Goal: Task Accomplishment & Management: Manage account settings

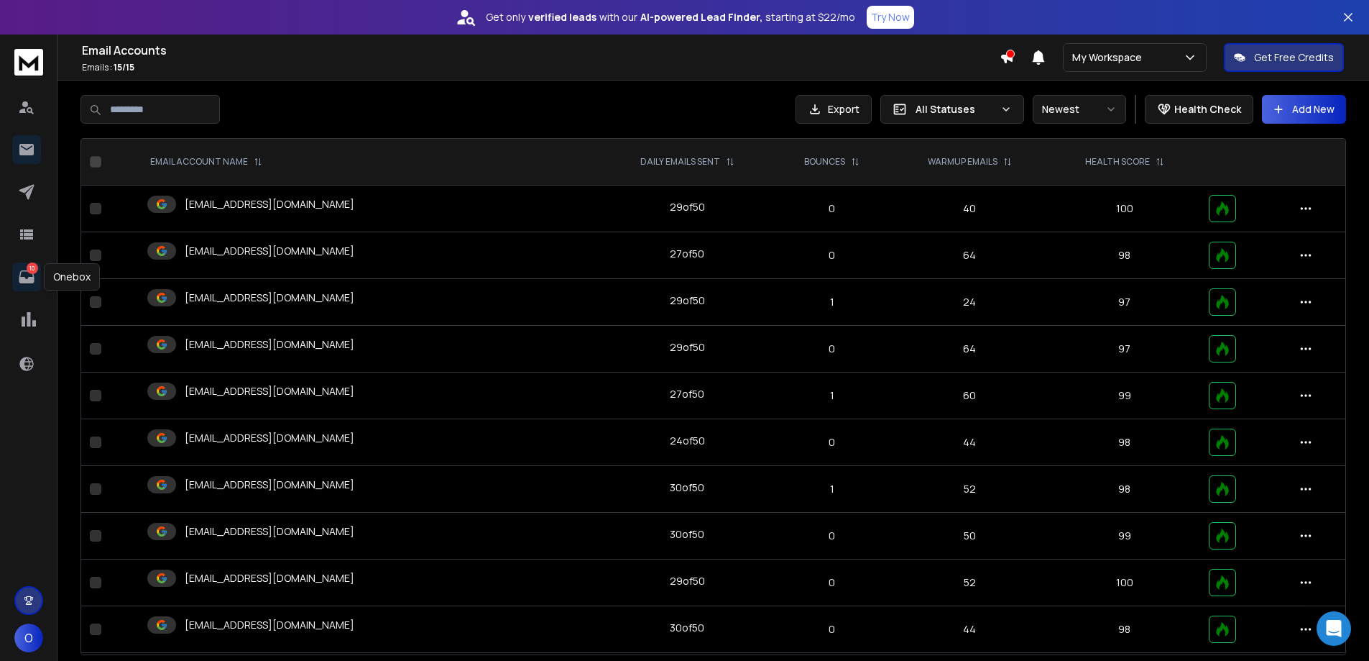
click at [21, 280] on icon at bounding box center [26, 276] width 15 height 13
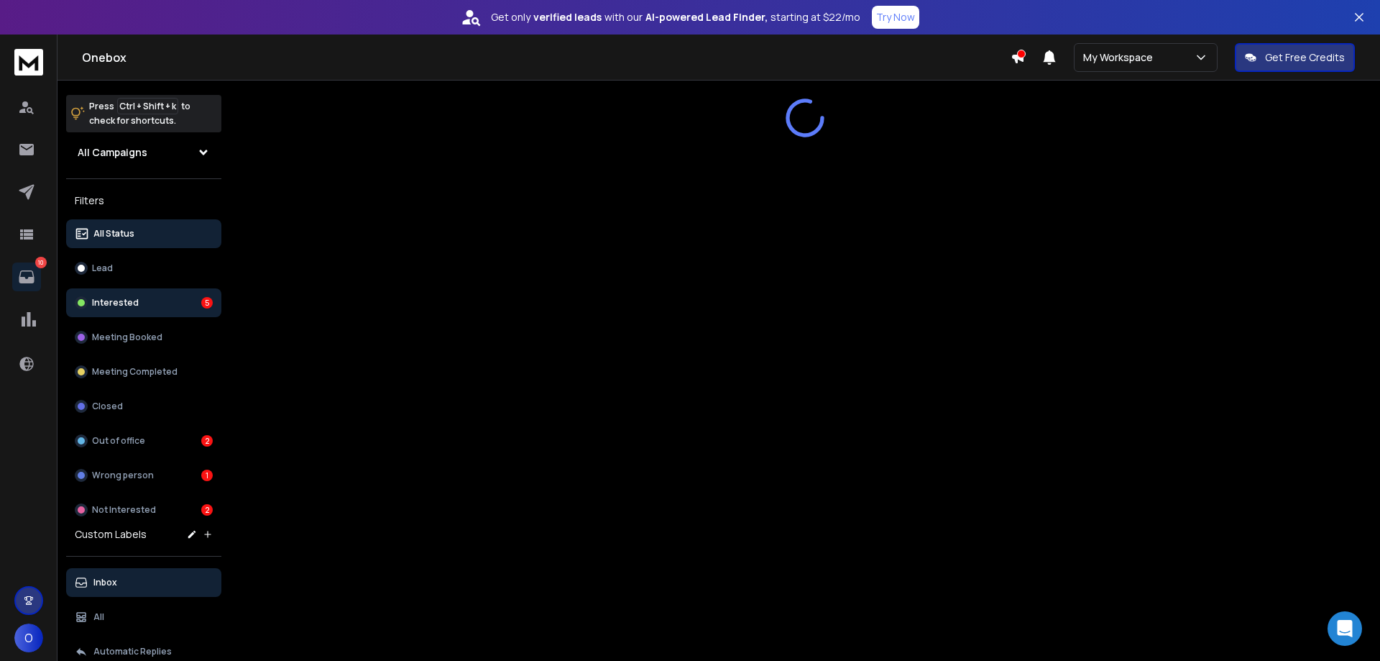
click at [141, 303] on button "Interested 5" at bounding box center [143, 302] width 155 height 29
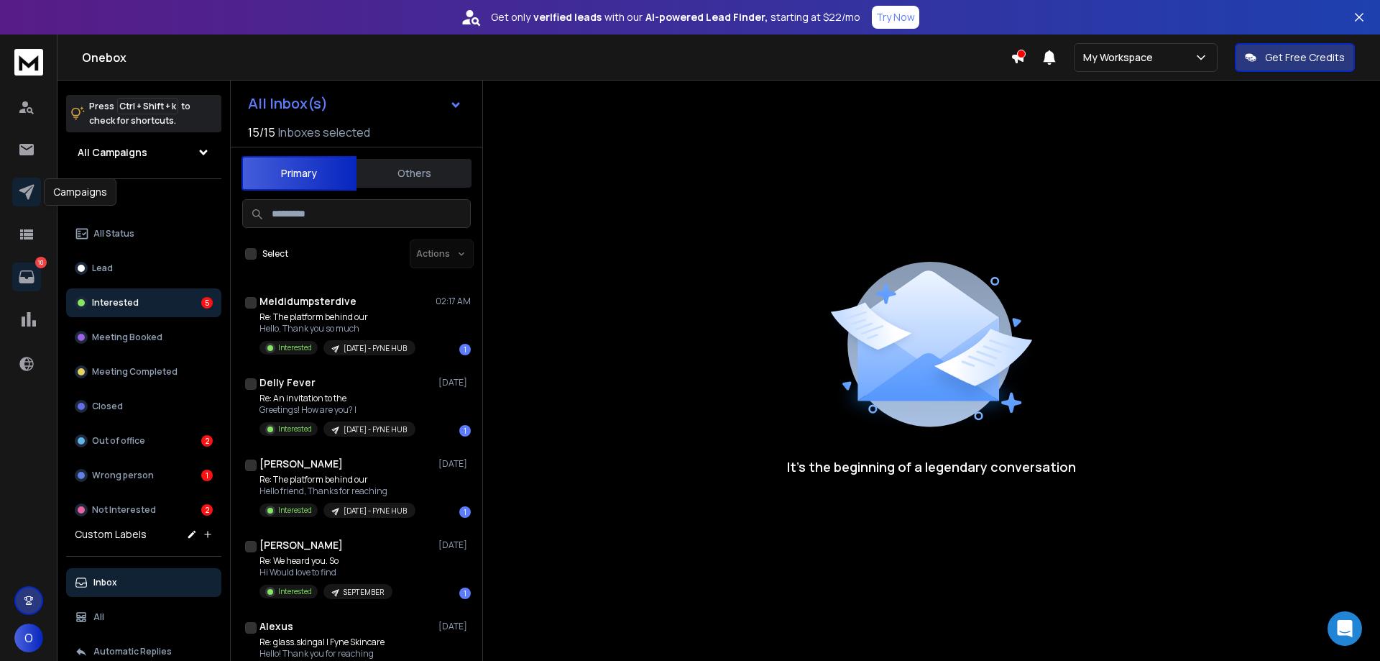
click at [31, 195] on icon at bounding box center [26, 191] width 17 height 17
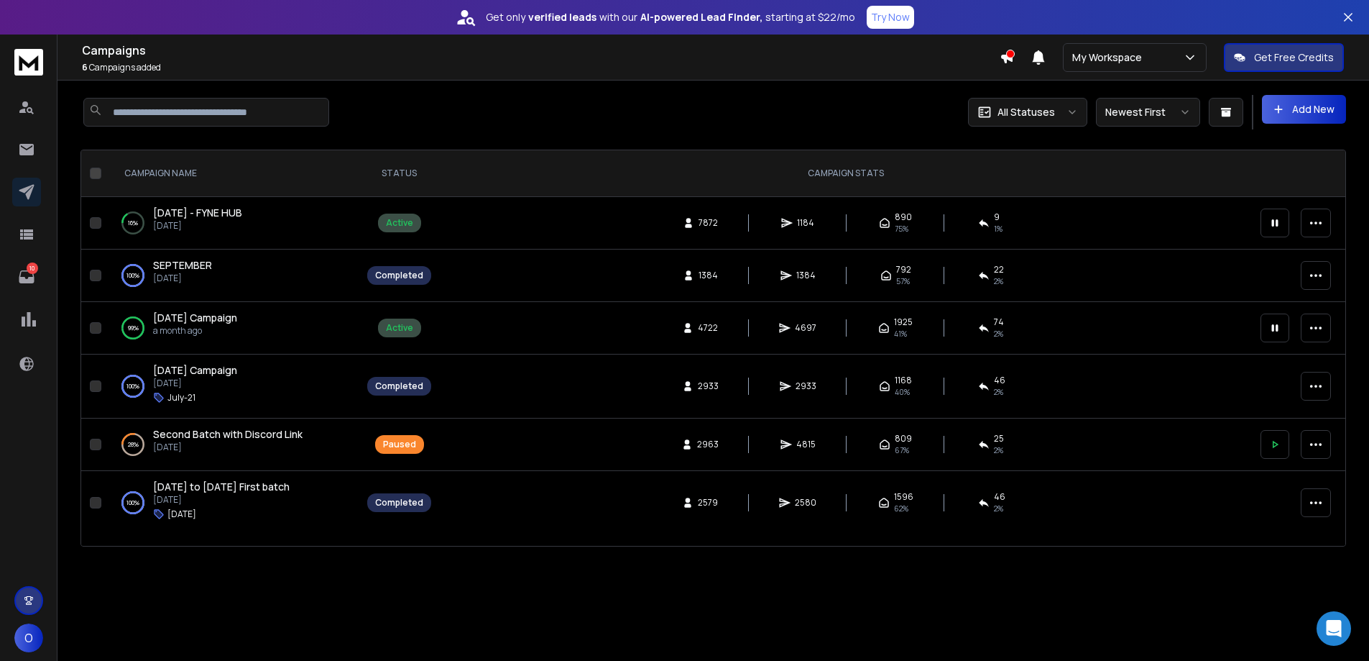
click at [555, 219] on div "7872 1184 890 75 % 9 1 %" at bounding box center [846, 222] width 795 height 23
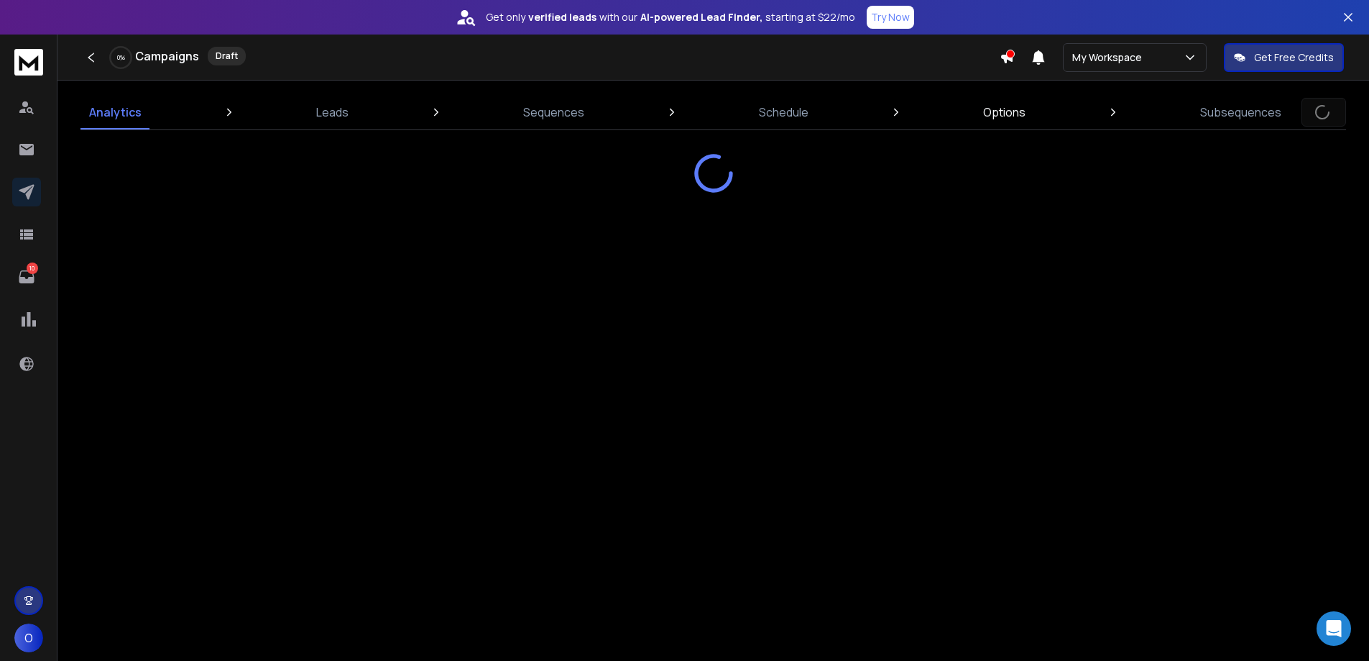
click at [1029, 124] on link "Options" at bounding box center [1005, 112] width 60 height 35
click at [1024, 116] on p "Options" at bounding box center [1013, 112] width 42 height 17
select select "*********"
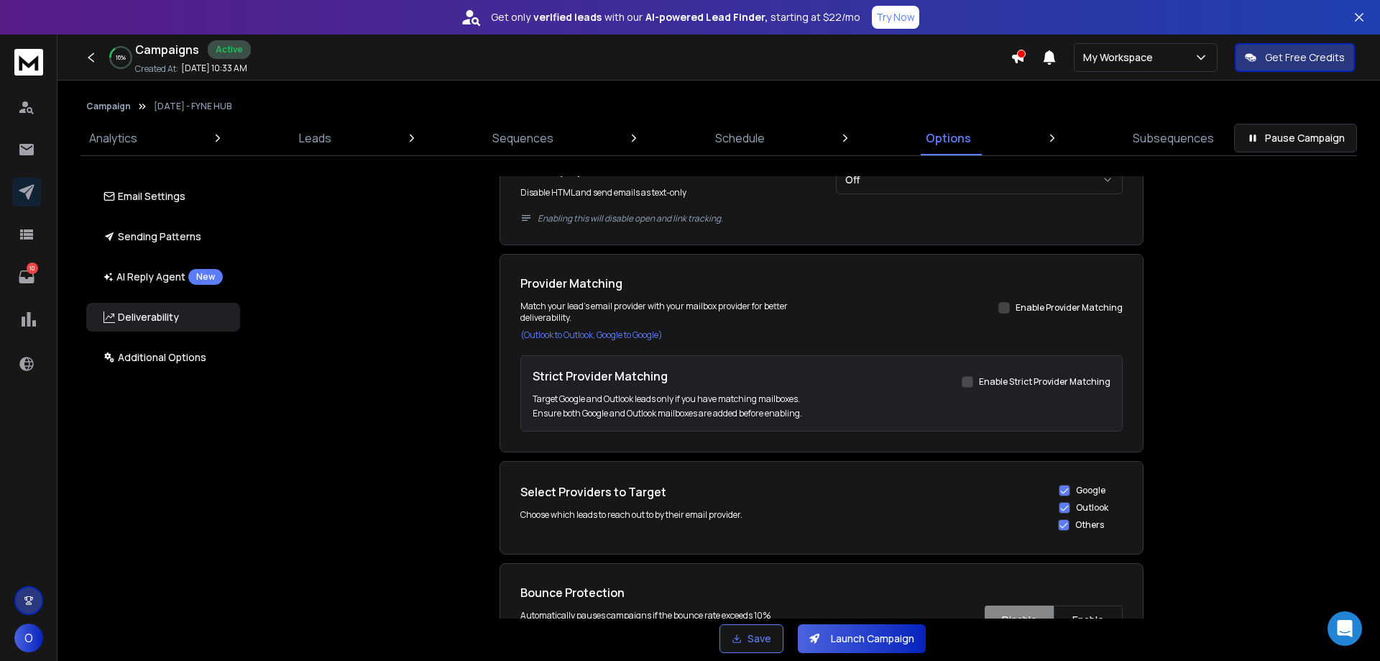
drag, startPoint x: 1222, startPoint y: 474, endPoint x: 1213, endPoint y: 509, distance: 36.4
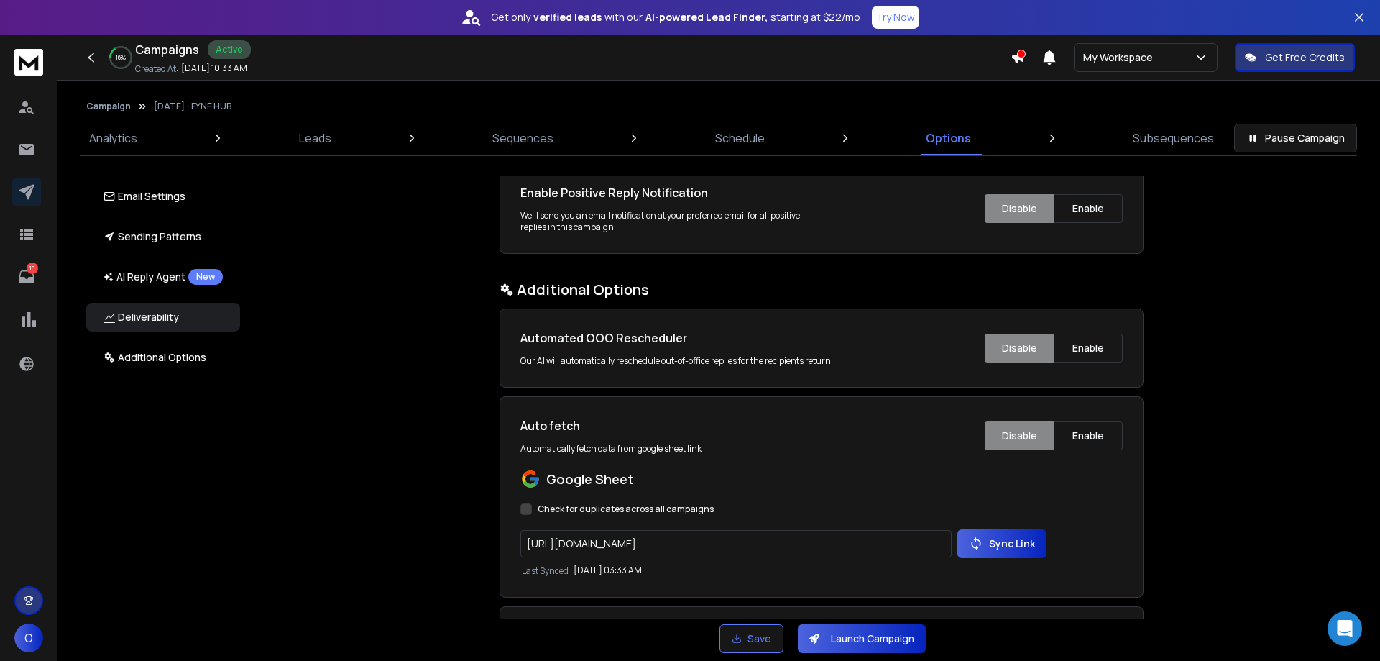
scroll to position [2493, 0]
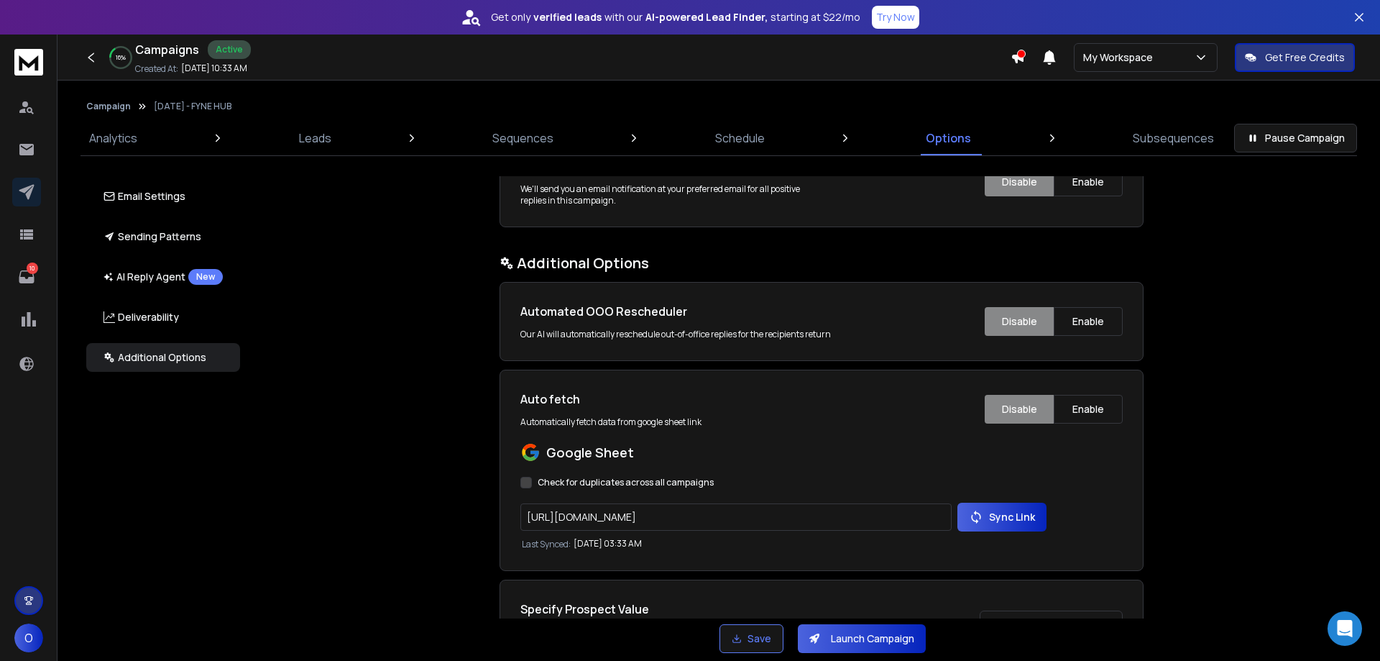
click at [636, 517] on link "https://docs.google.com/spreadsheets/d/1Q-qTsbjjgLuMov4bEyWzWIRabro2rN211Fsq5oZ…" at bounding box center [581, 517] width 109 height 14
click at [321, 144] on p "Leads" at bounding box center [315, 137] width 32 height 17
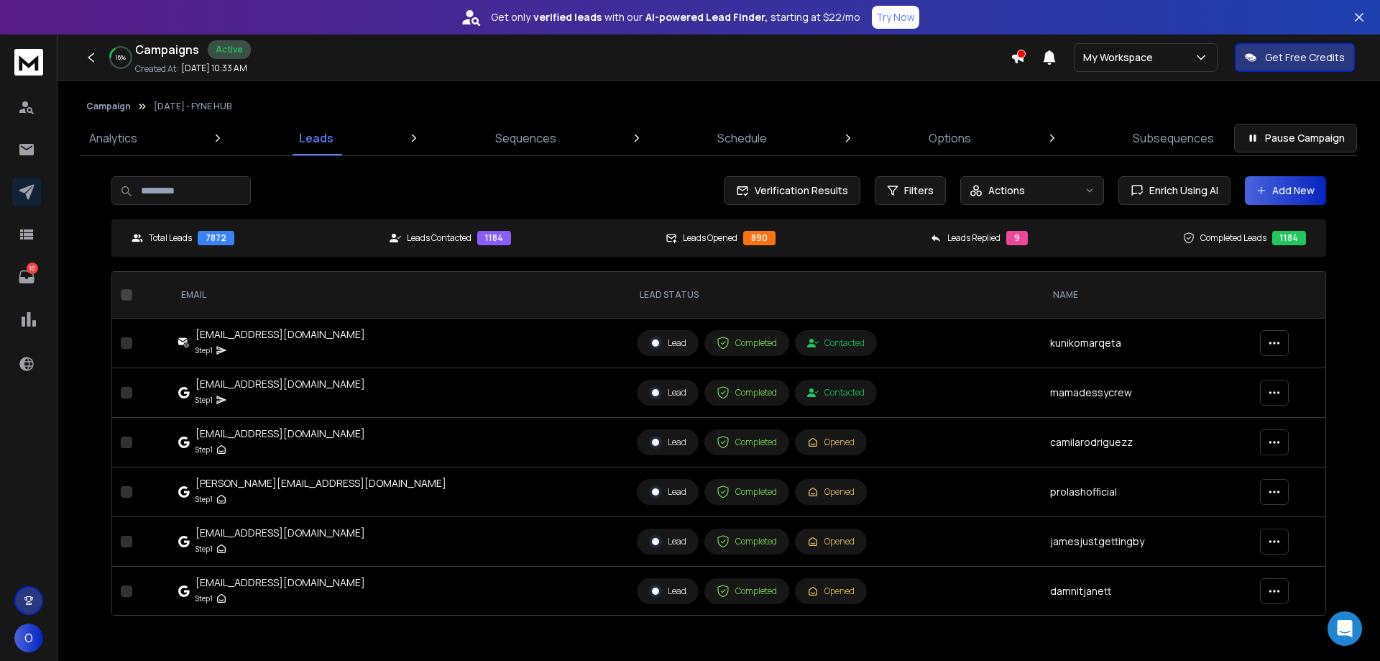
click at [1262, 188] on icon at bounding box center [1261, 190] width 1 height 7
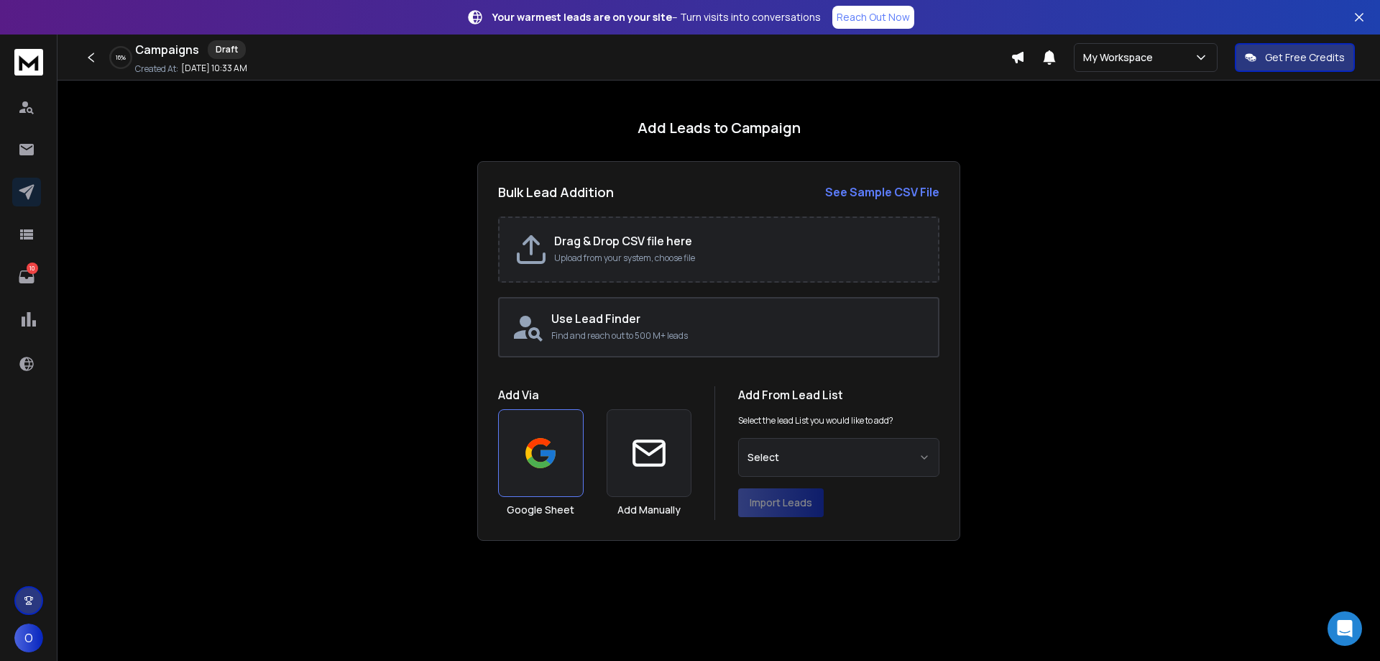
click at [553, 460] on icon at bounding box center [548, 457] width 15 height 14
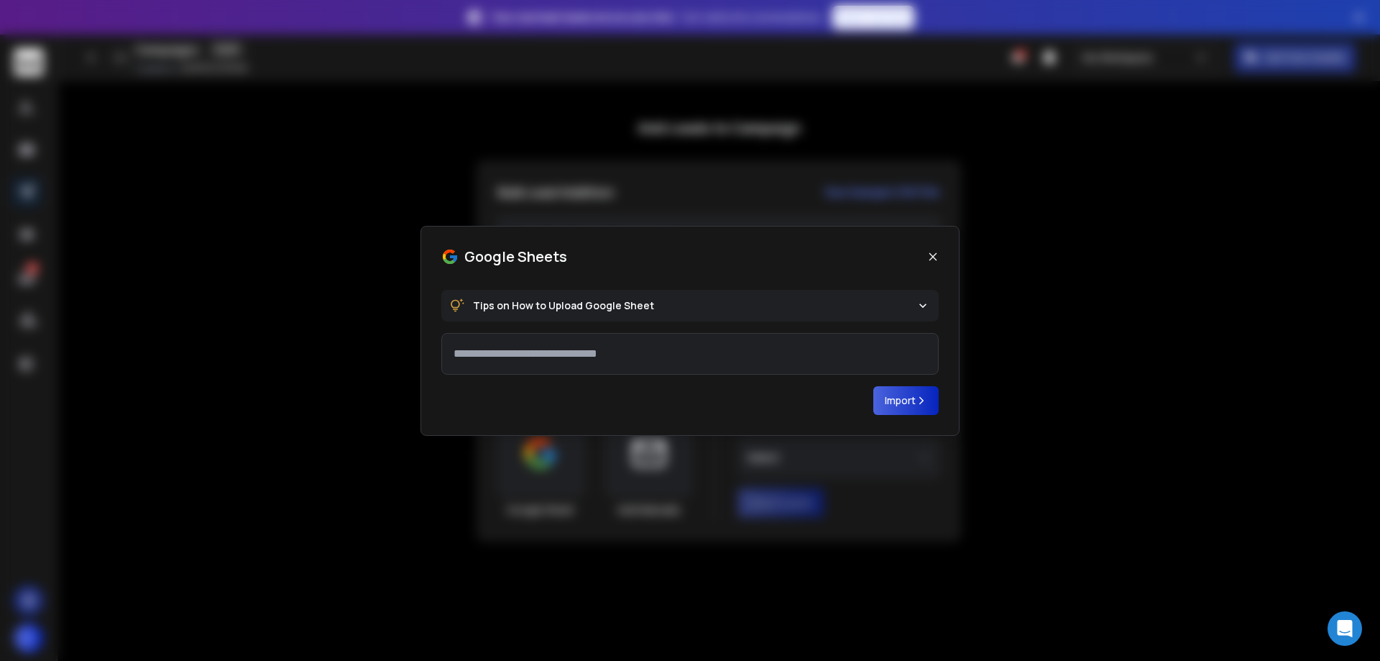
click at [639, 357] on input at bounding box center [689, 354] width 497 height 42
paste input "**********"
type input "**********"
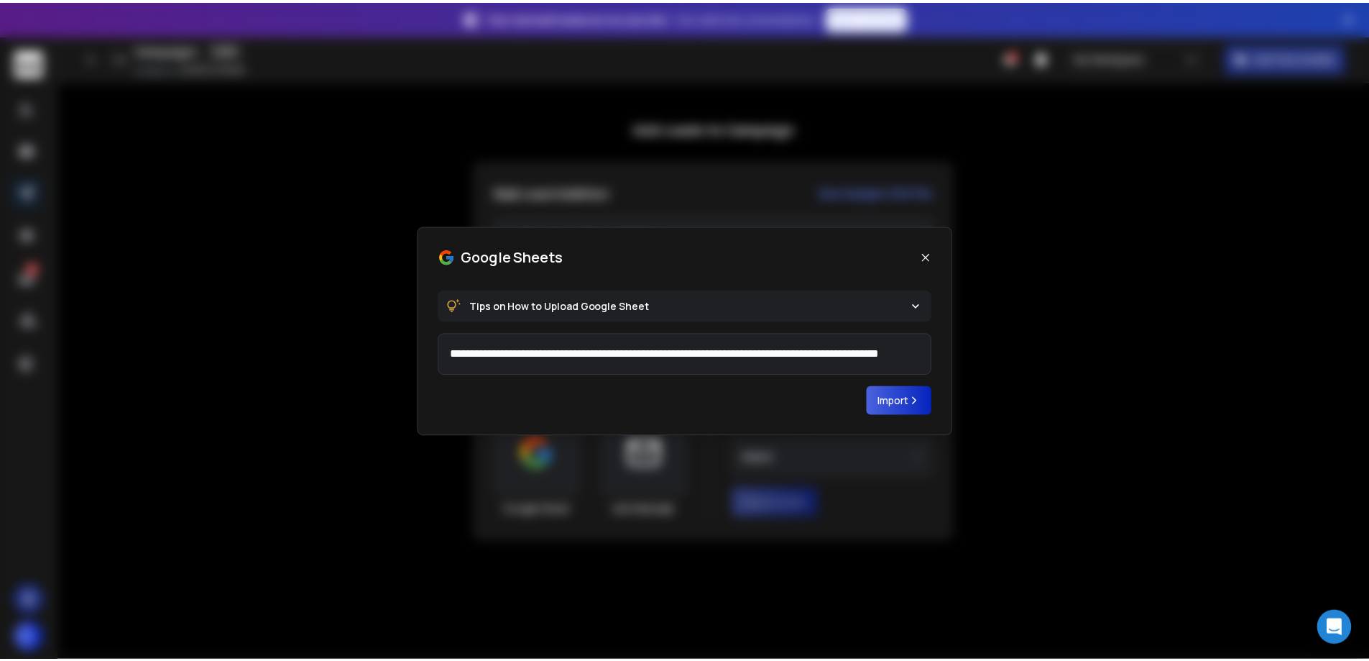
scroll to position [0, 0]
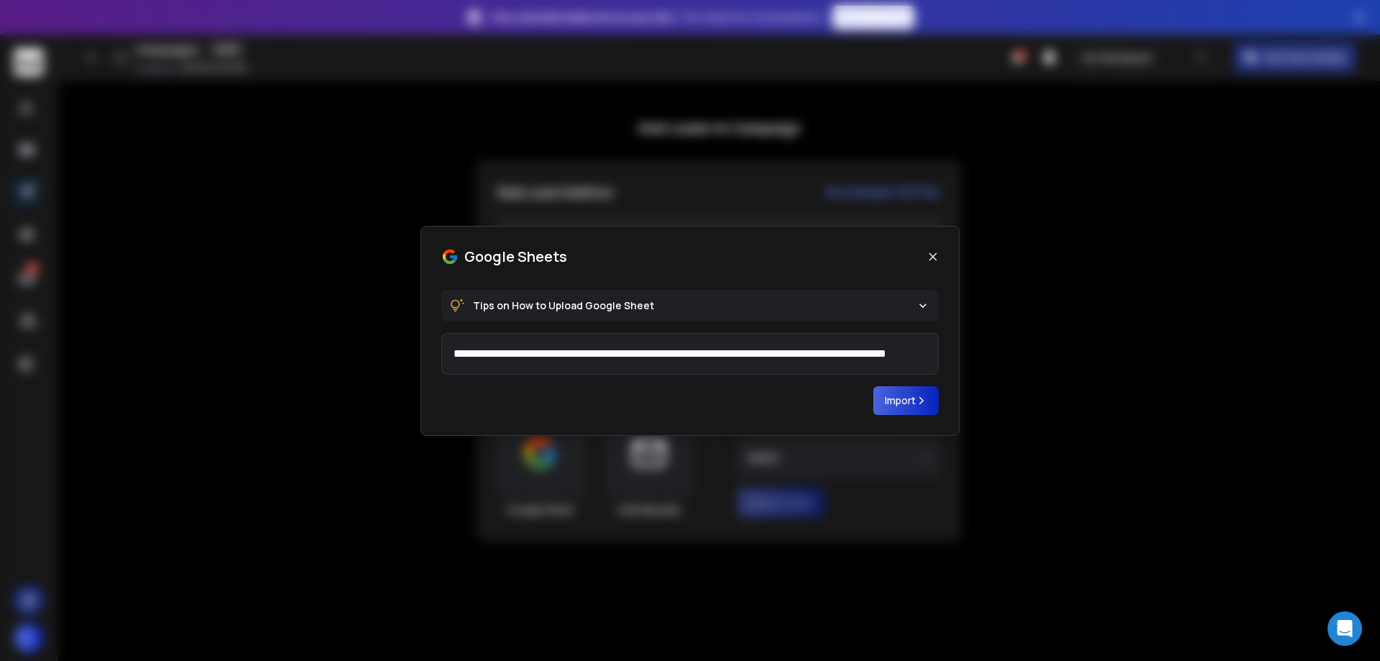
click at [896, 401] on button "Import" at bounding box center [905, 400] width 65 height 29
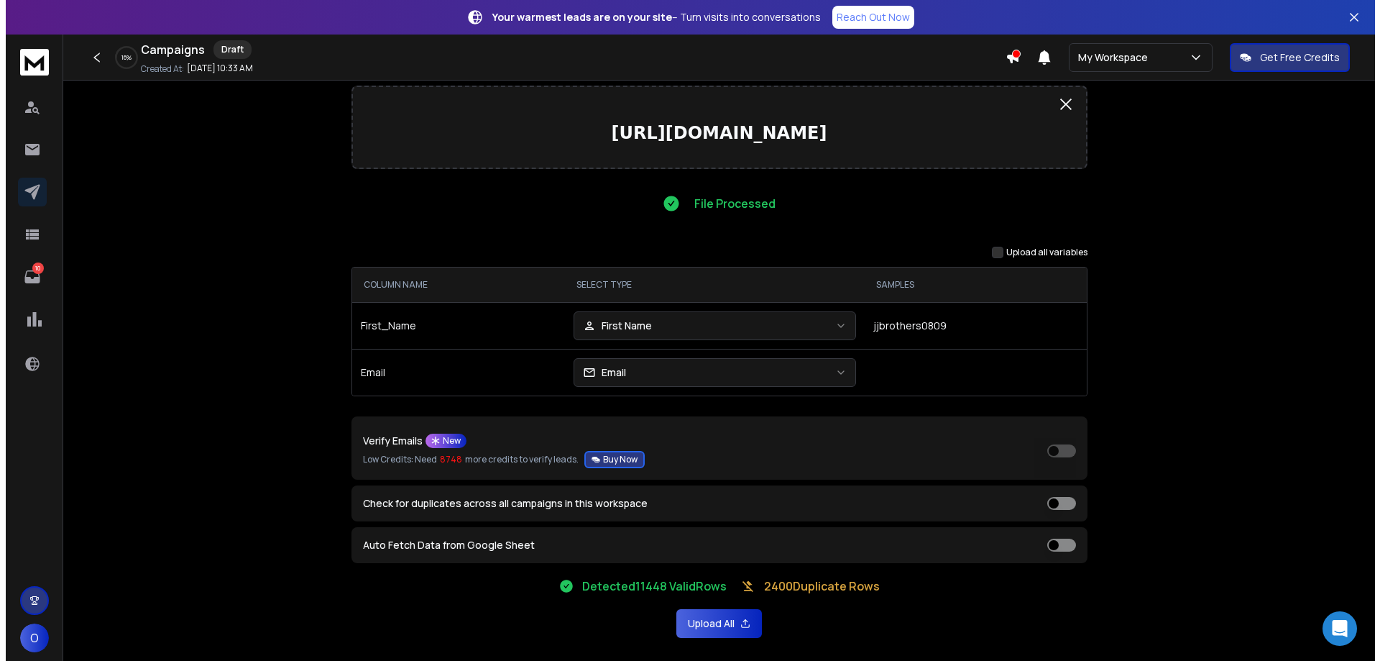
scroll to position [64, 0]
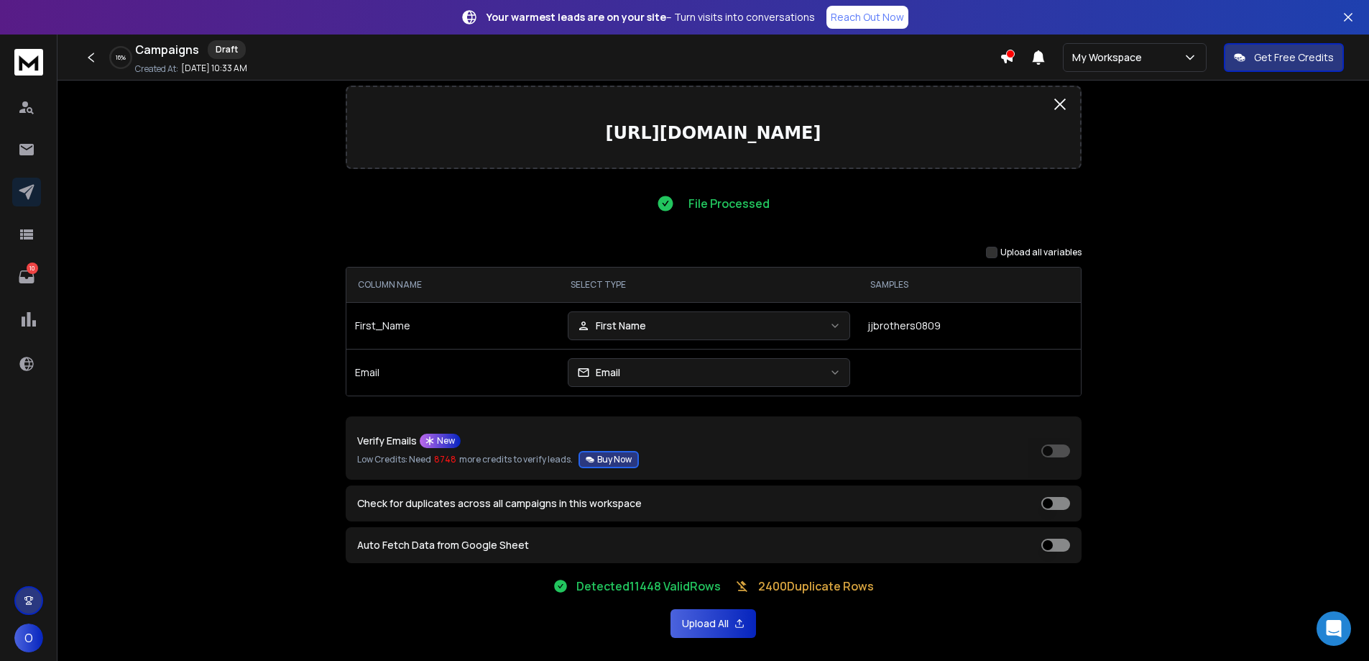
click at [714, 620] on button "Upload All" at bounding box center [714, 623] width 86 height 29
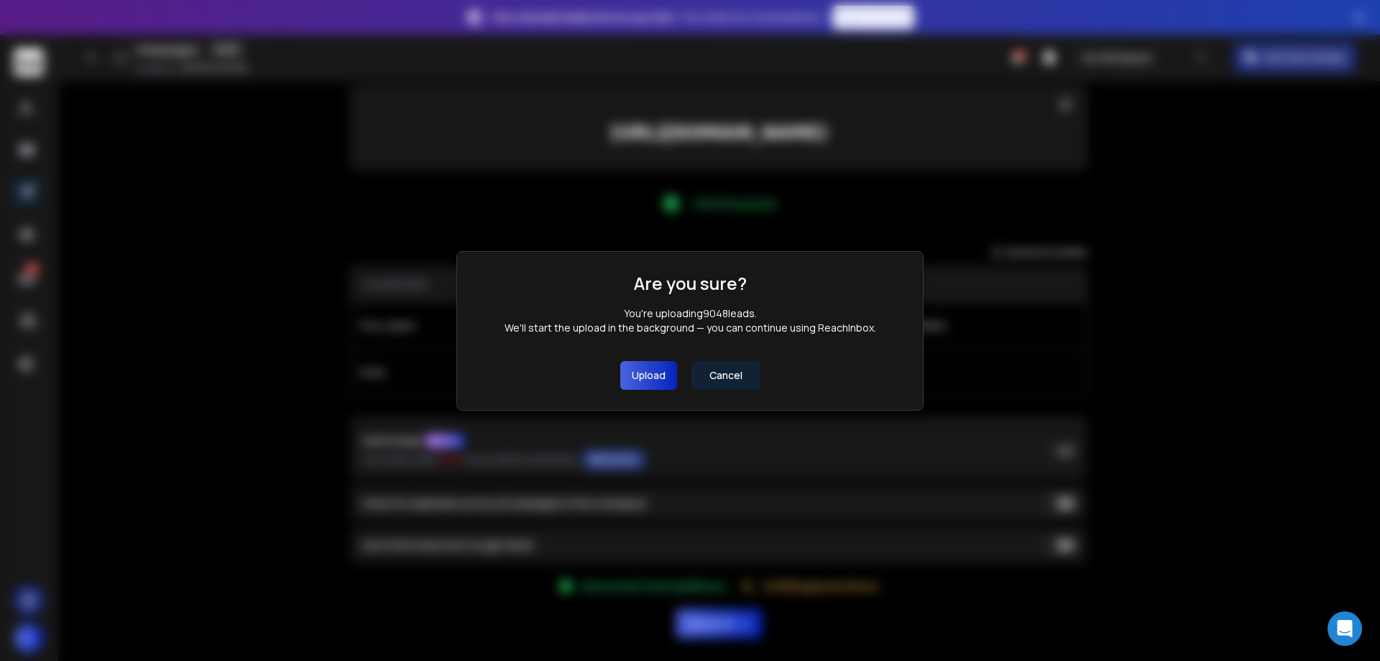
click at [648, 372] on button "Upload" at bounding box center [648, 375] width 57 height 29
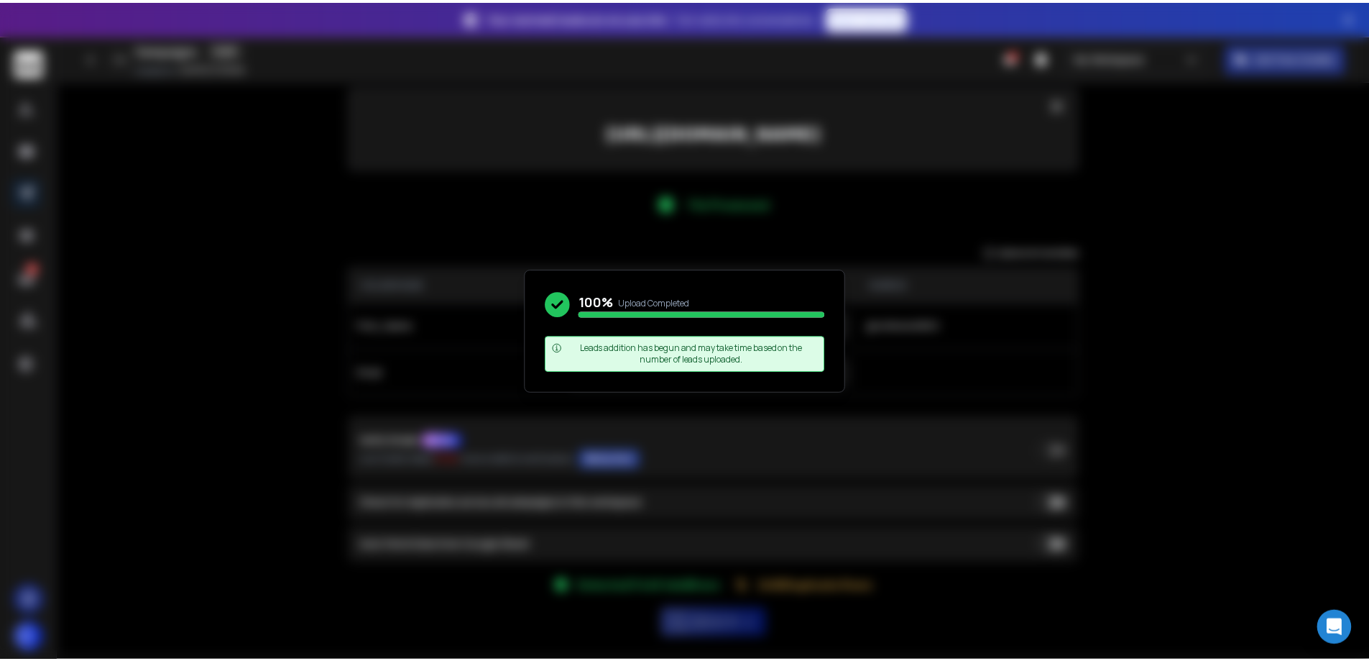
scroll to position [22, 0]
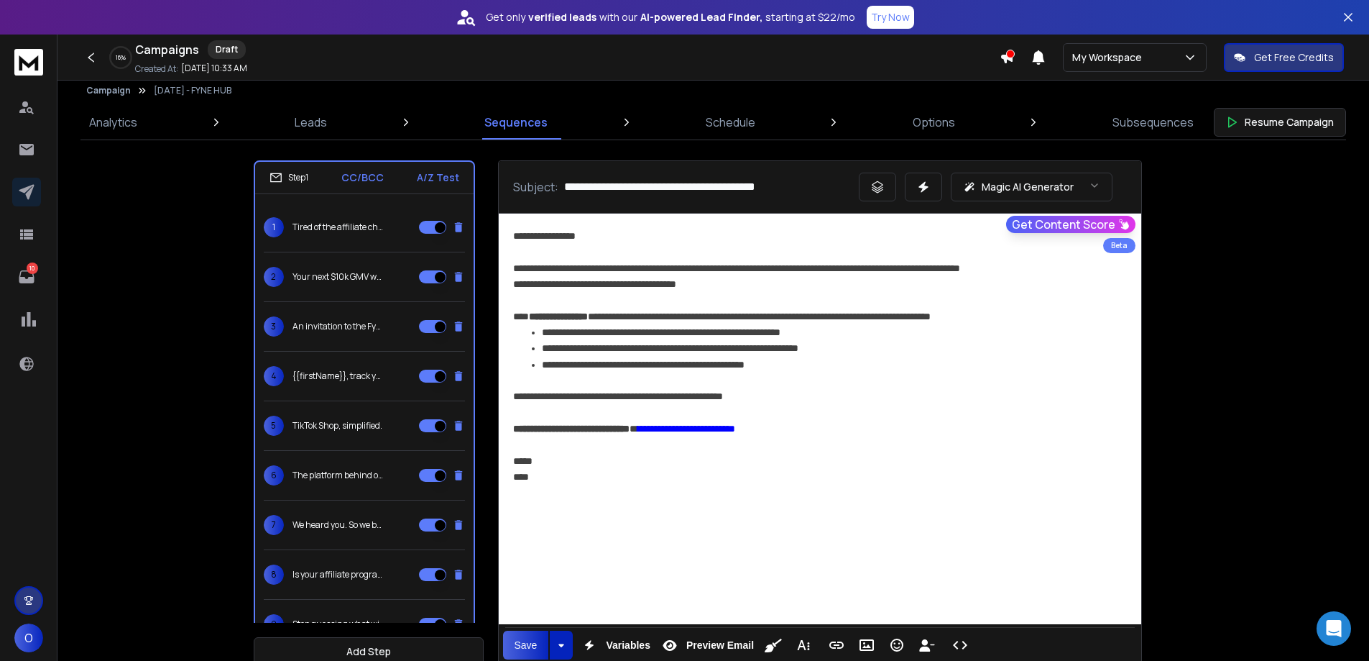
scroll to position [41, 0]
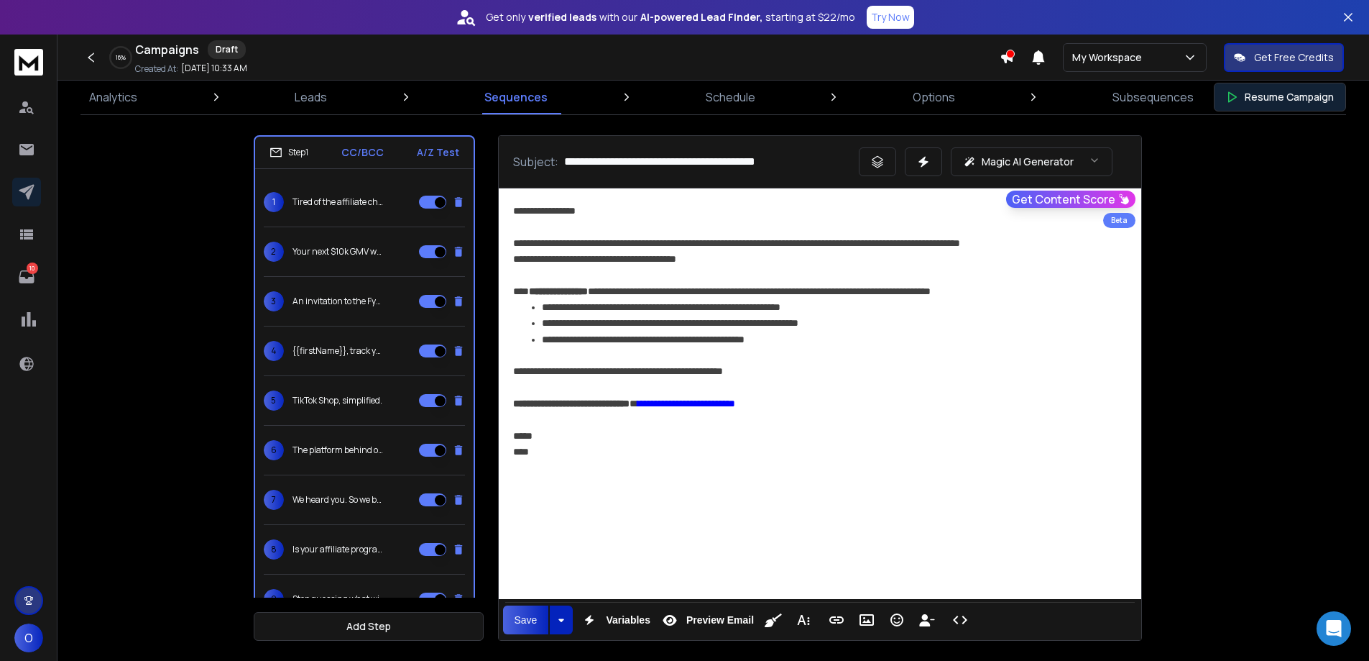
click at [1264, 98] on button "Resume Campaign" at bounding box center [1280, 97] width 132 height 29
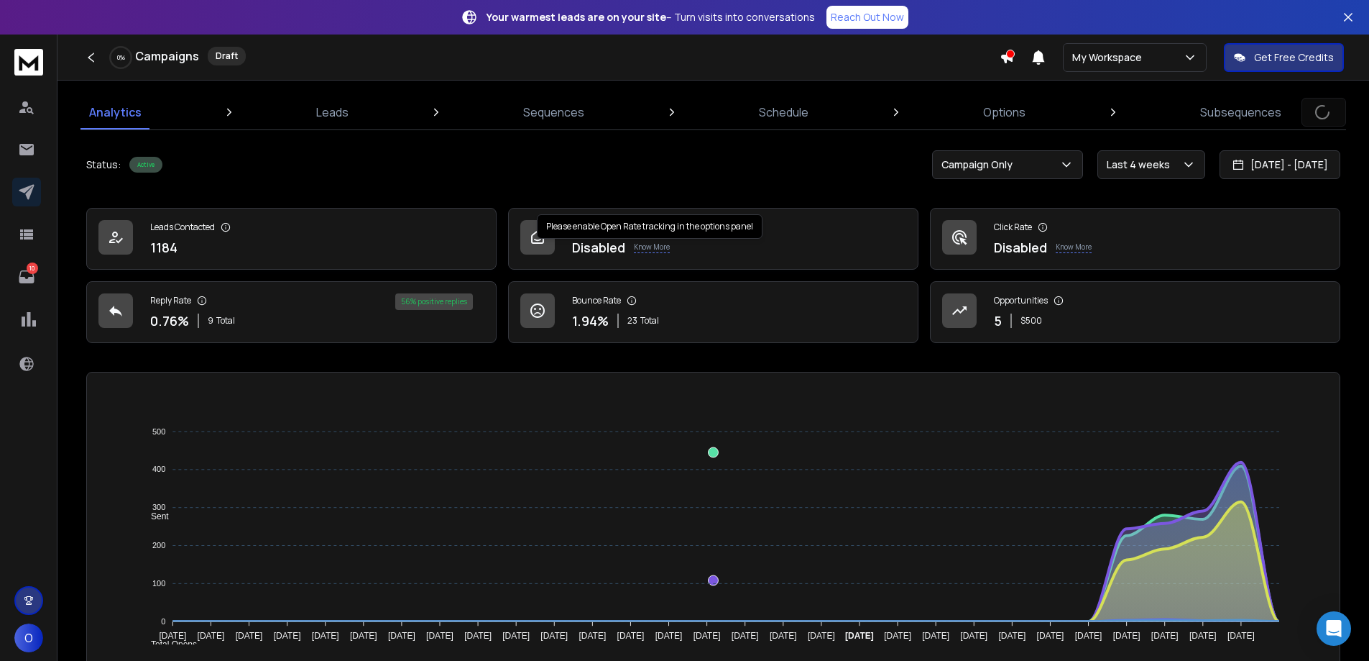
click at [645, 251] on p "Know More" at bounding box center [652, 248] width 36 height 12
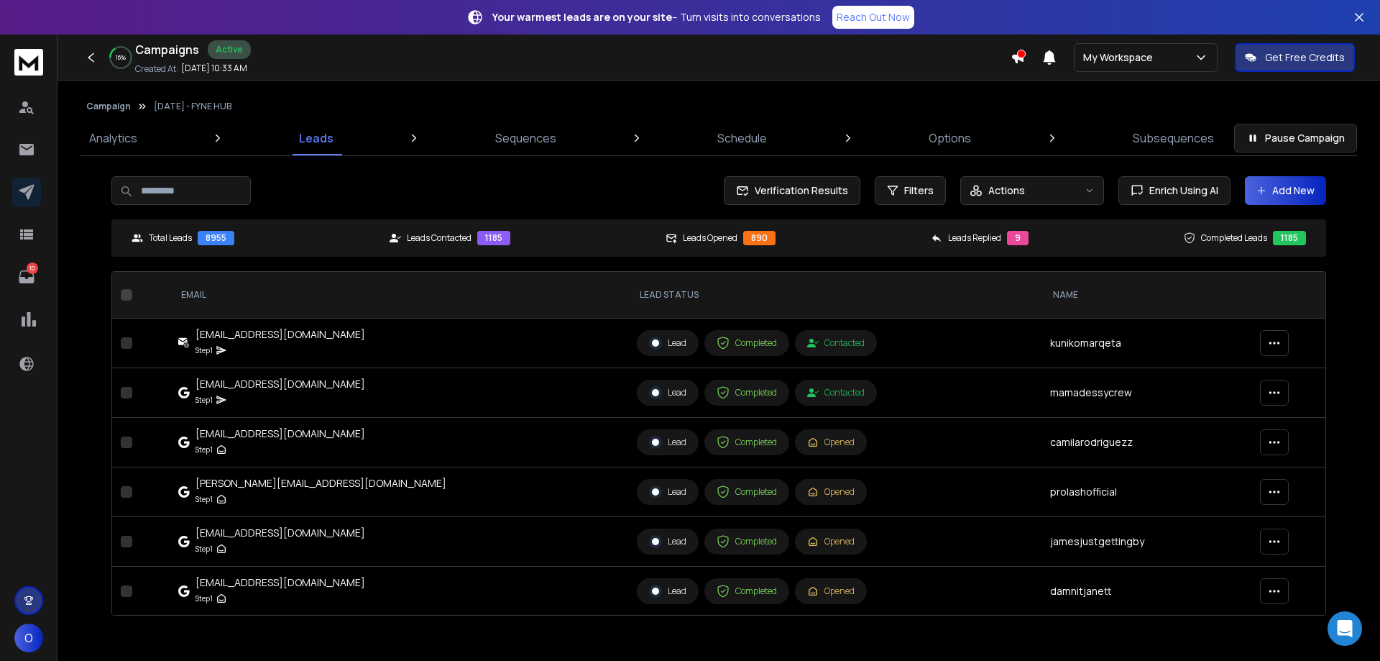
click at [178, 138] on div "Analytics Leads Sequences Schedule Options Subsequences" at bounding box center [652, 138] width 1142 height 35
click at [158, 142] on div "Analytics Leads Sequences Schedule Options Subsequences" at bounding box center [652, 138] width 1142 height 35
click at [143, 141] on link "Analytics" at bounding box center [113, 138] width 65 height 35
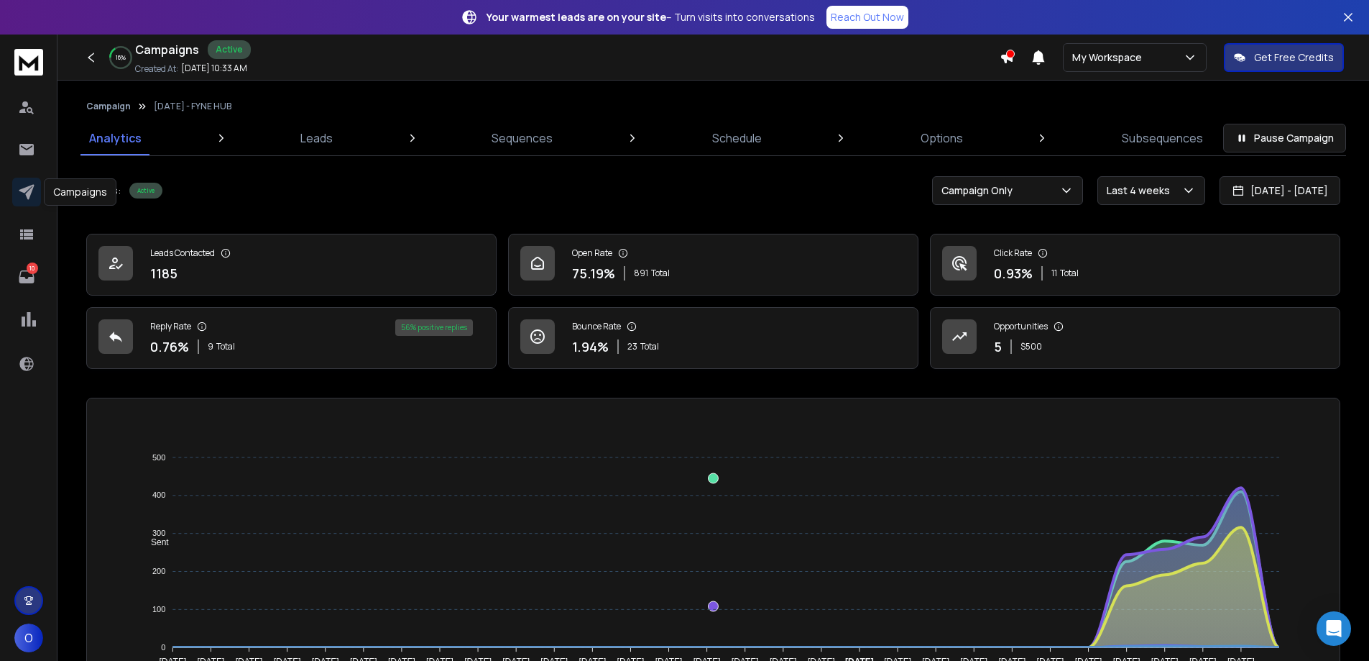
click at [37, 179] on link at bounding box center [26, 192] width 29 height 29
